Goal: Task Accomplishment & Management: Use online tool/utility

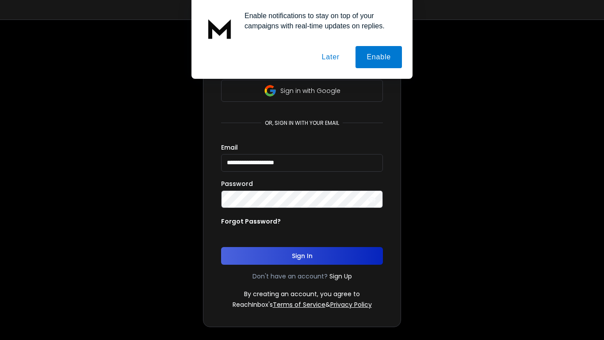
type input "**********"
click at [302, 255] on button "Sign In" at bounding box center [302, 256] width 162 height 18
